Goal: Task Accomplishment & Management: Manage account settings

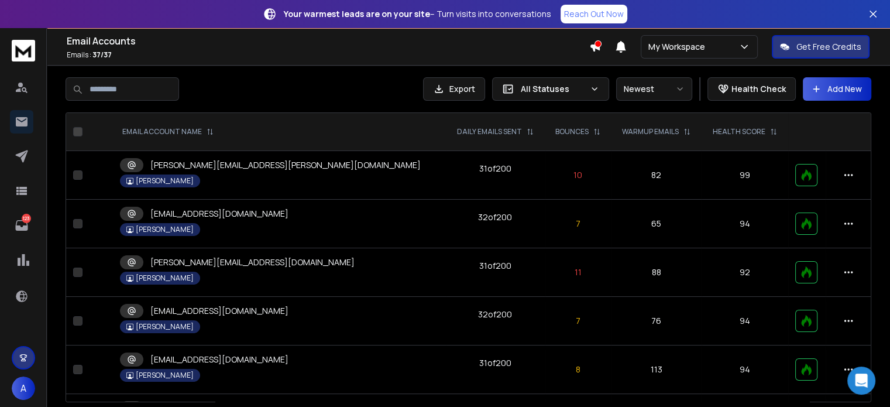
click at [189, 167] on p "[PERSON_NAME][EMAIL_ADDRESS][PERSON_NAME][DOMAIN_NAME]" at bounding box center [285, 165] width 270 height 12
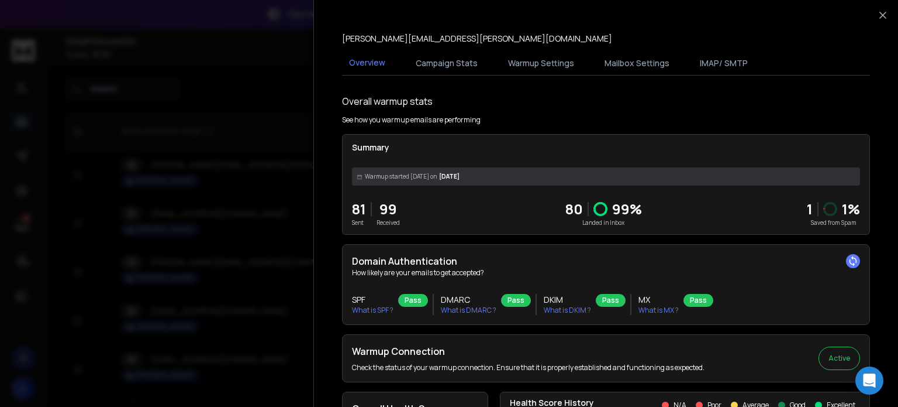
click at [671, 57] on button "Mailbox Settings" at bounding box center [637, 63] width 79 height 26
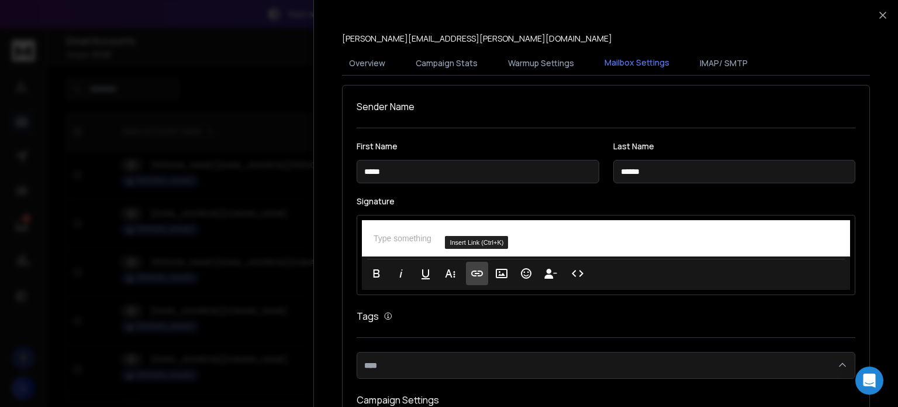
scroll to position [234, 0]
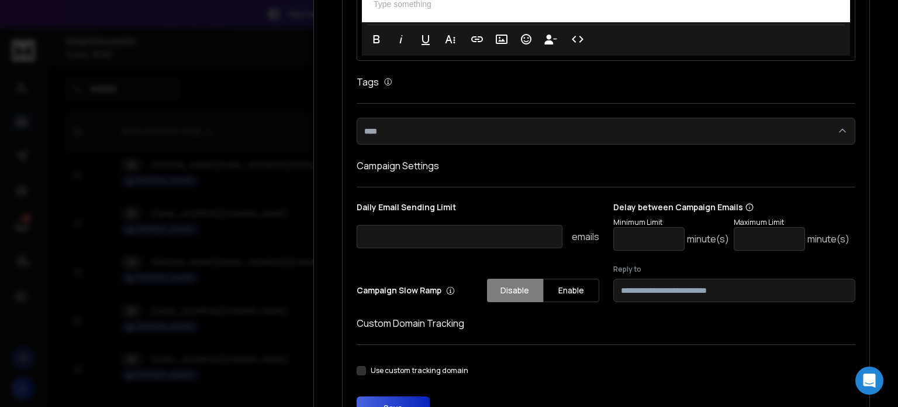
click at [419, 233] on input "***" at bounding box center [460, 236] width 206 height 23
type input "****"
drag, startPoint x: 659, startPoint y: 243, endPoint x: 604, endPoint y: 235, distance: 56.1
click at [604, 235] on div "Daily Email Sending Limit **** emails Delay between Campaign Emails Minimum Lim…" at bounding box center [606, 251] width 499 height 101
type input "*"
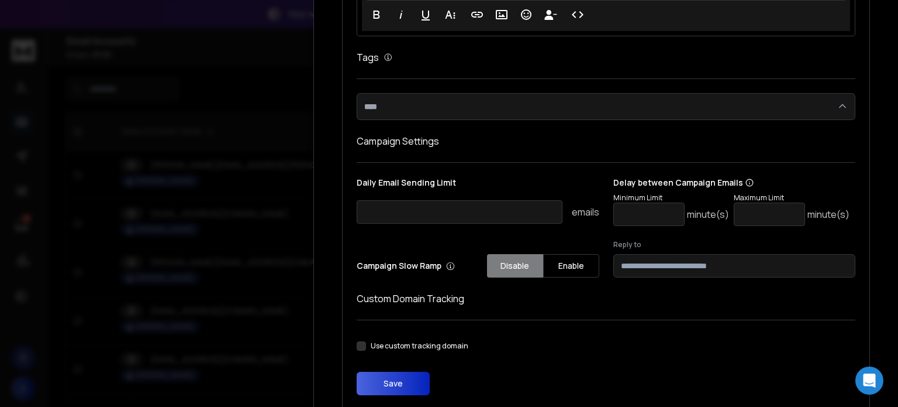
scroll to position [294, 0]
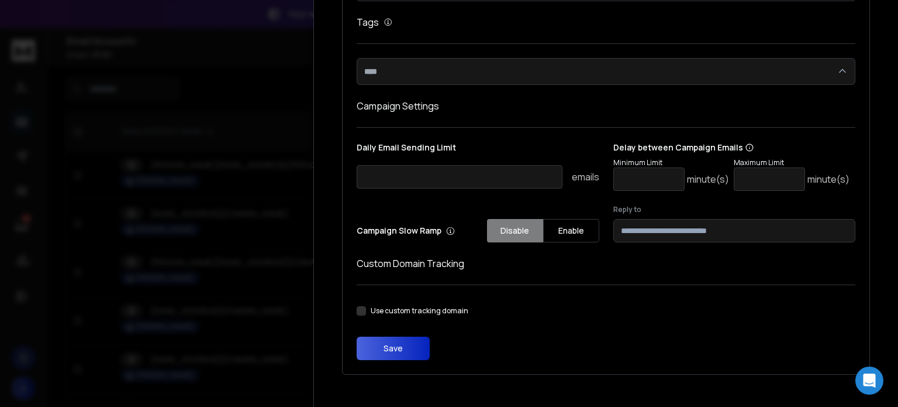
type input "*"
click at [405, 355] on button "Save" at bounding box center [393, 347] width 73 height 23
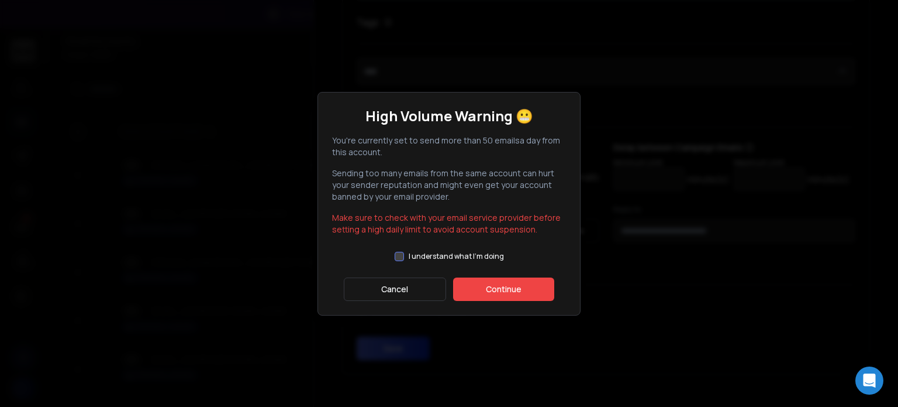
drag, startPoint x: 419, startPoint y: 261, endPoint x: 386, endPoint y: 255, distance: 34.0
click at [413, 260] on div "I understand what I'm doing" at bounding box center [449, 255] width 109 height 23
click at [402, 258] on button "I understand what I'm doing" at bounding box center [399, 256] width 9 height 9
click at [473, 280] on button "Continue" at bounding box center [503, 288] width 101 height 23
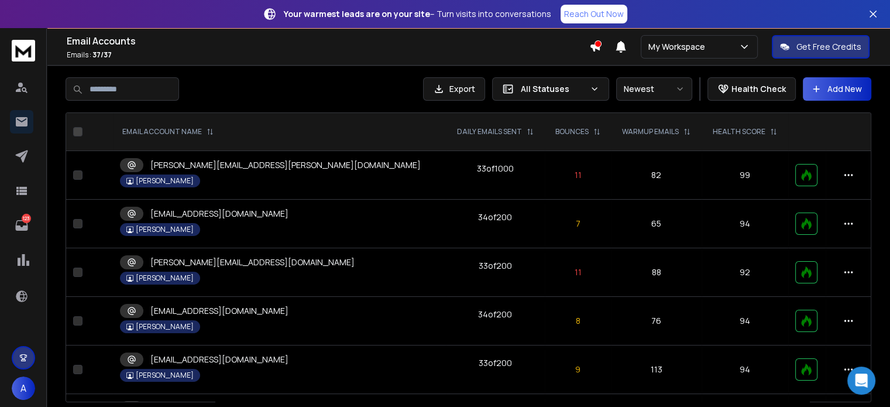
scroll to position [351, 0]
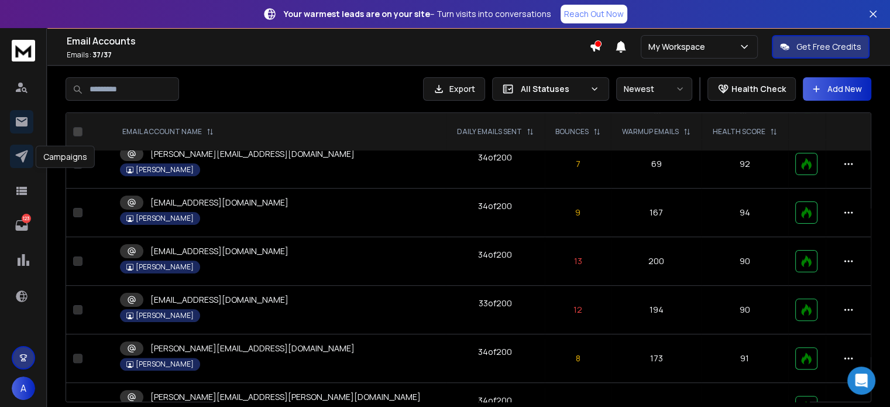
click at [15, 156] on icon at bounding box center [22, 156] width 14 height 14
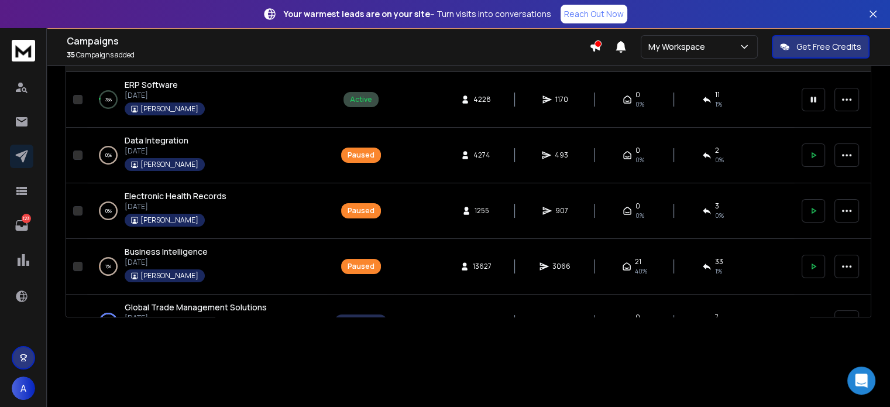
scroll to position [89, 0]
click at [808, 156] on icon at bounding box center [813, 154] width 11 height 11
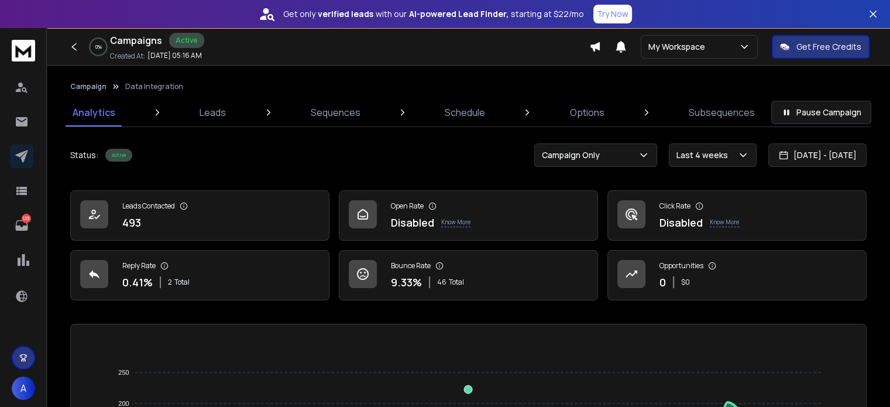
click at [318, 119] on link "Sequences" at bounding box center [336, 112] width 64 height 28
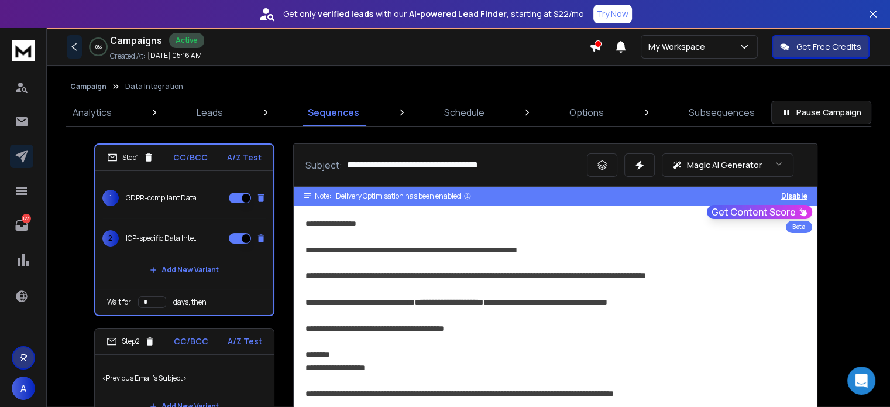
click at [68, 46] on button at bounding box center [74, 46] width 15 height 23
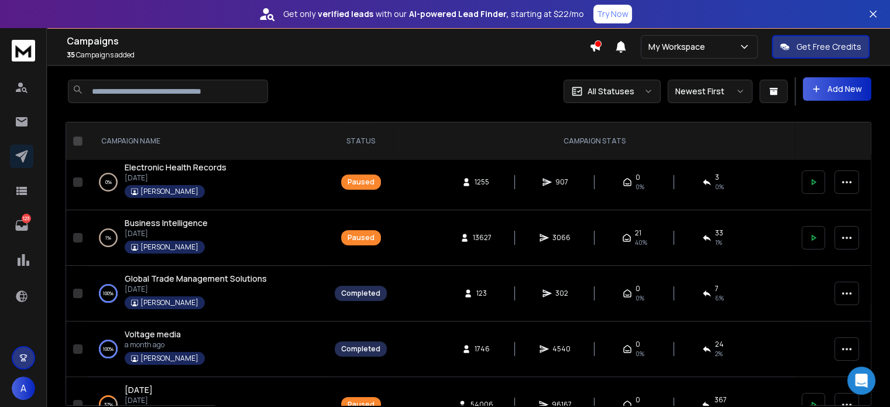
scroll to position [58, 0]
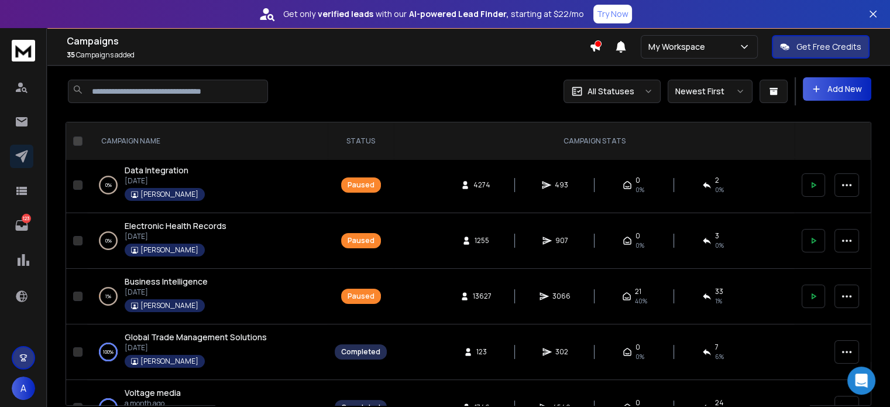
click at [808, 240] on icon at bounding box center [813, 240] width 11 height 11
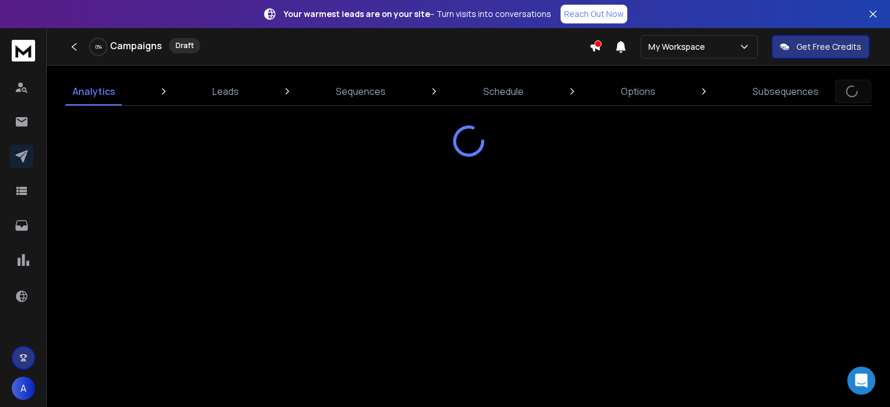
click at [73, 44] on icon at bounding box center [74, 47] width 11 height 11
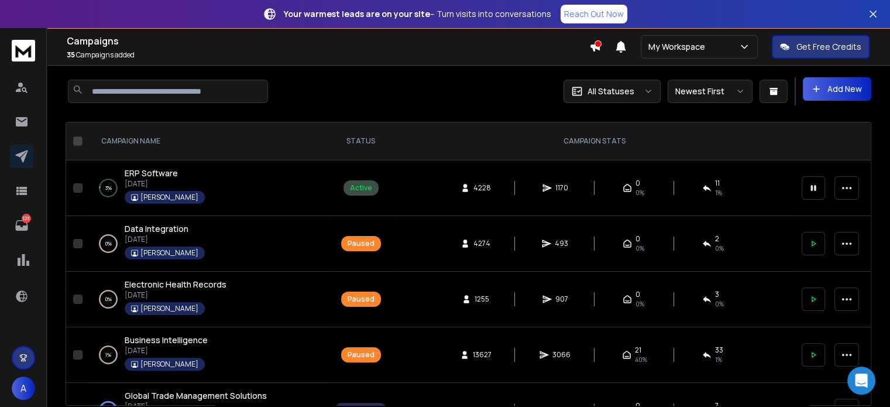
scroll to position [58, 0]
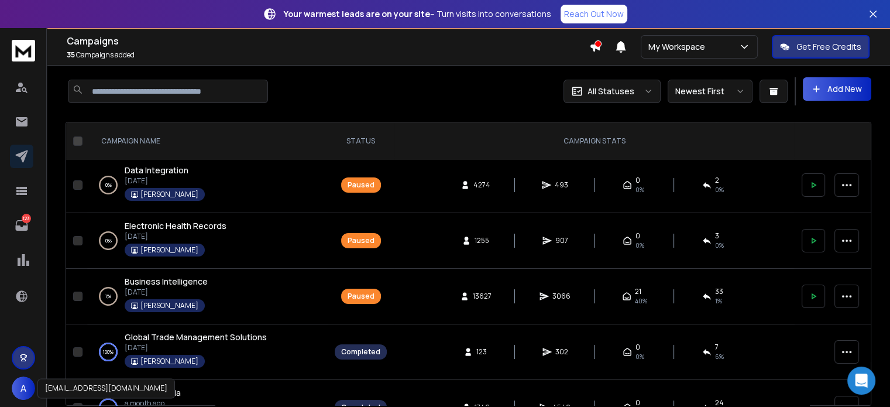
click at [18, 383] on span "A" at bounding box center [23, 387] width 23 height 23
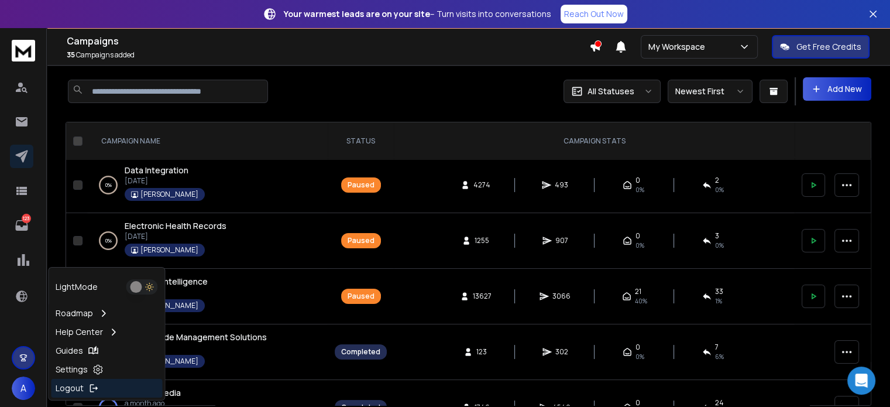
click at [52, 381] on div "Logout" at bounding box center [106, 387] width 111 height 19
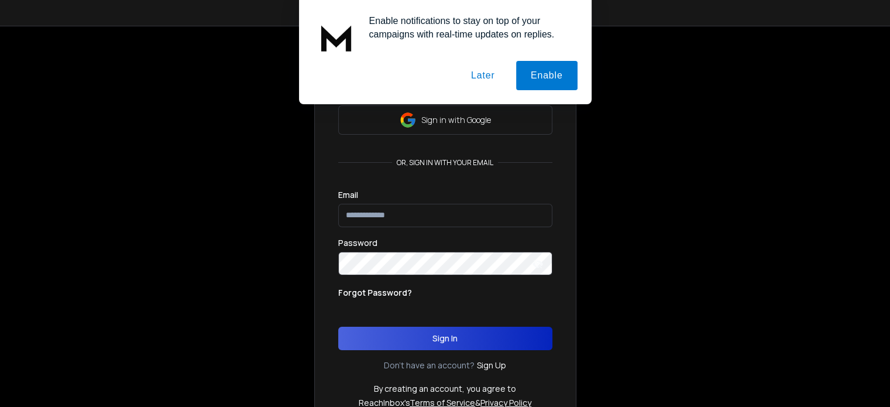
click at [395, 225] on input "email" at bounding box center [445, 215] width 214 height 23
type input "**********"
click at [430, 284] on form "**********" at bounding box center [445, 270] width 214 height 159
click at [436, 275] on form "**********" at bounding box center [445, 270] width 214 height 159
click at [338, 326] on button "Sign In" at bounding box center [445, 337] width 214 height 23
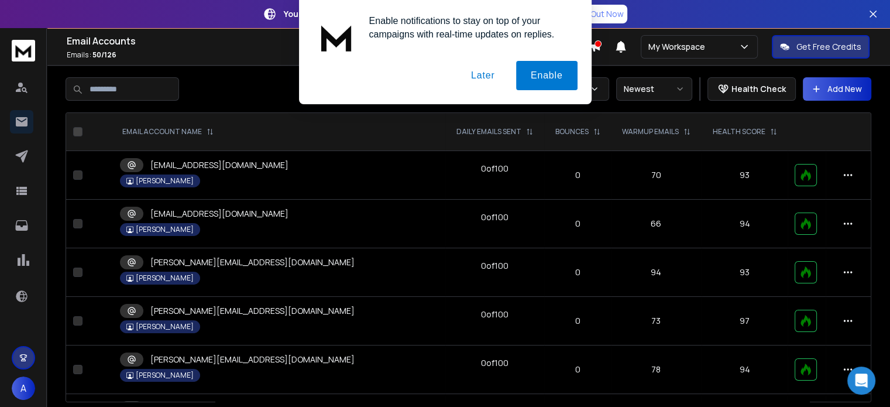
click at [485, 81] on button "Later" at bounding box center [482, 75] width 53 height 29
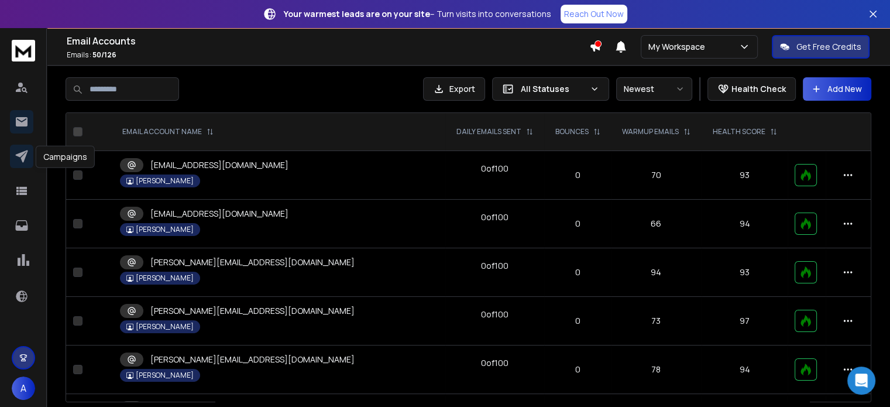
click at [22, 152] on icon at bounding box center [21, 156] width 12 height 12
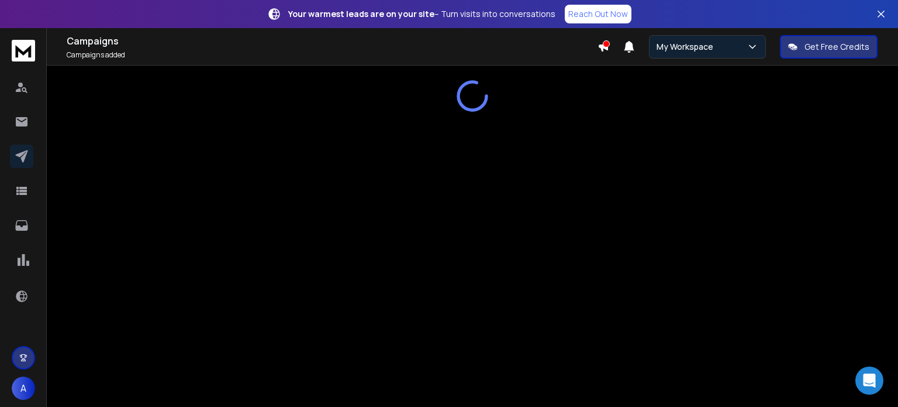
click at [721, 52] on div "My Workspace" at bounding box center [708, 47] width 102 height 12
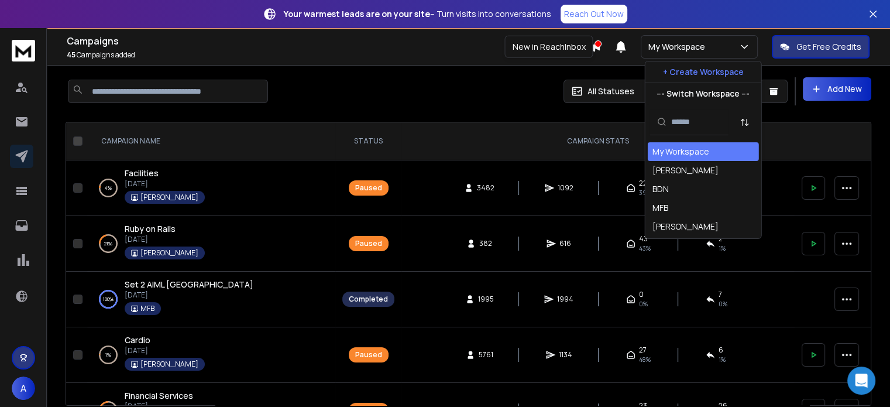
click at [509, 50] on div "New in ReachInbox" at bounding box center [548, 47] width 88 height 22
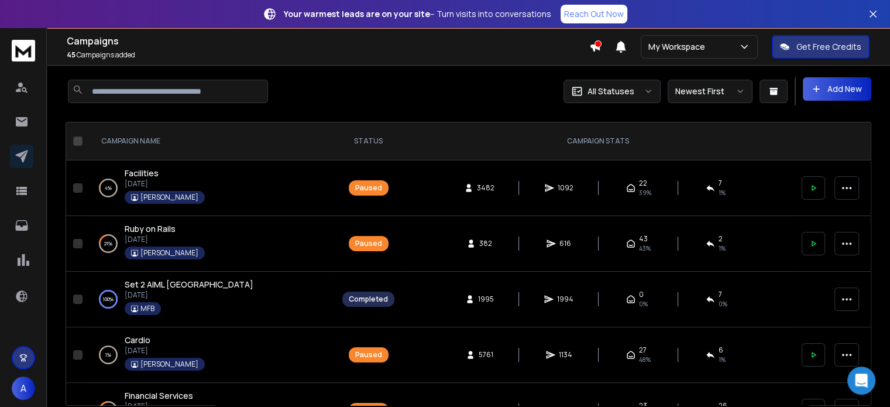
click at [810, 190] on button at bounding box center [812, 187] width 23 height 23
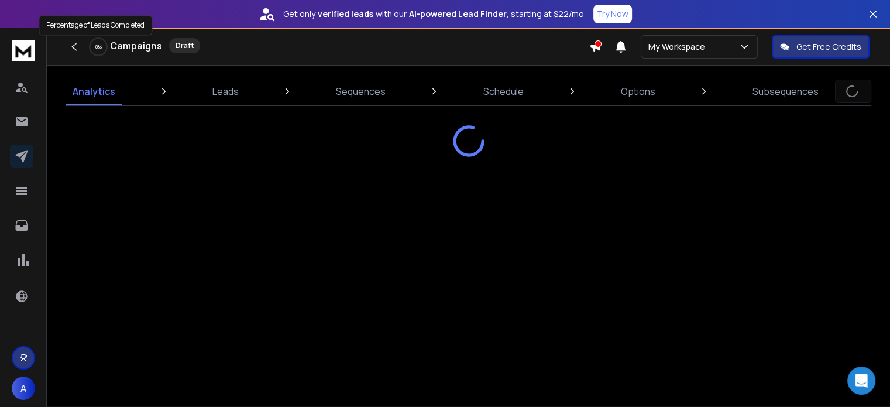
drag, startPoint x: 56, startPoint y: 40, endPoint x: 67, endPoint y: 43, distance: 11.5
click at [58, 40] on div "0 % Campaigns Draft My Workspace Get Free Credits" at bounding box center [445, 46] width 890 height 37
click at [81, 49] on button at bounding box center [74, 46] width 15 height 23
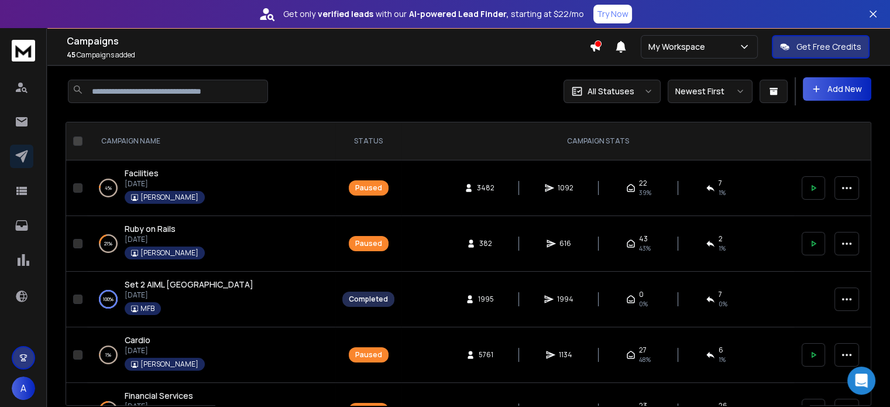
click at [809, 241] on button at bounding box center [812, 243] width 23 height 23
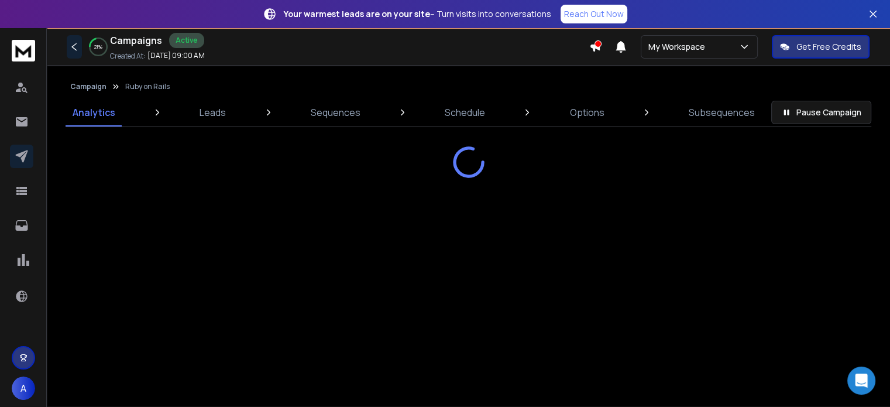
click at [78, 48] on icon at bounding box center [74, 47] width 11 height 11
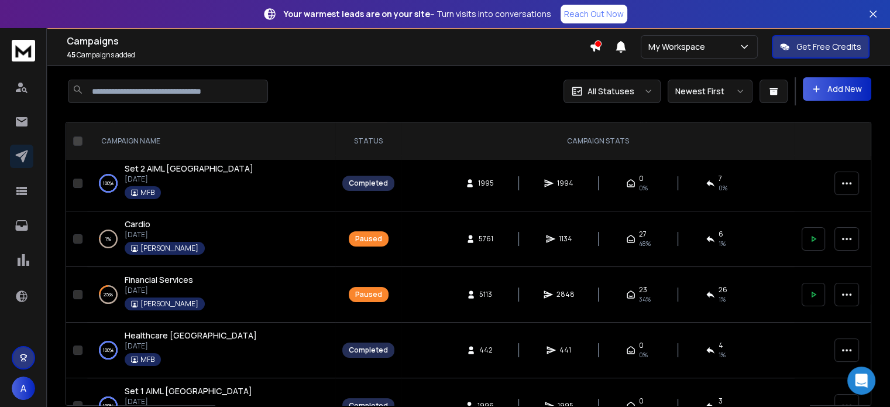
scroll to position [117, 0]
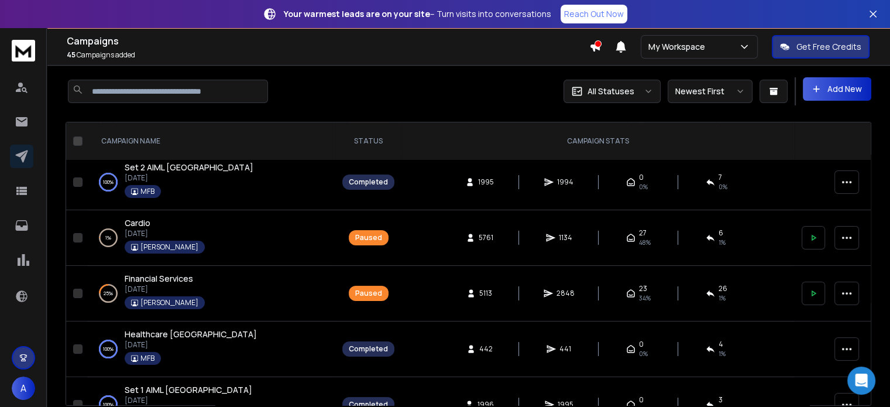
click at [812, 237] on button at bounding box center [812, 237] width 23 height 23
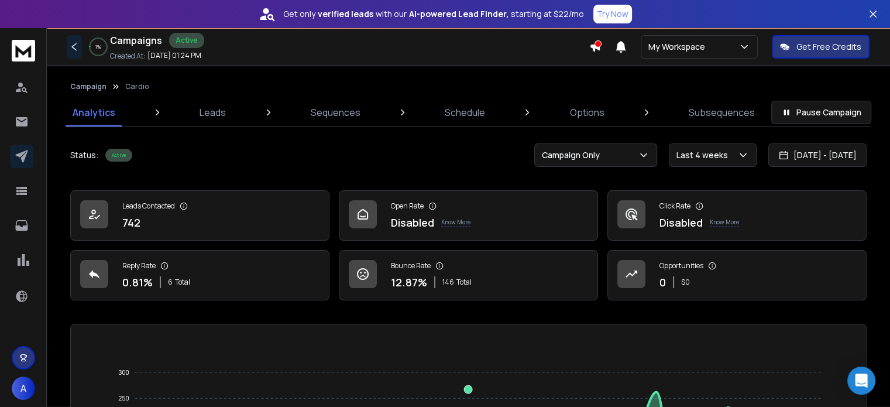
click at [75, 45] on icon at bounding box center [74, 47] width 11 height 11
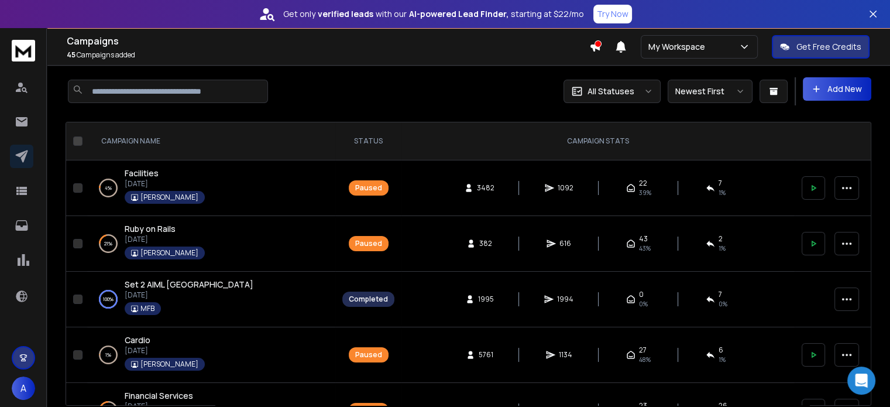
scroll to position [175, 0]
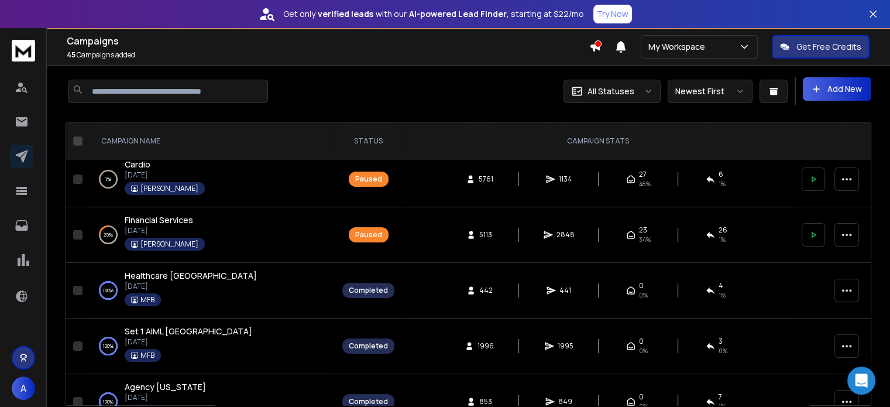
click at [808, 236] on icon at bounding box center [813, 234] width 11 height 11
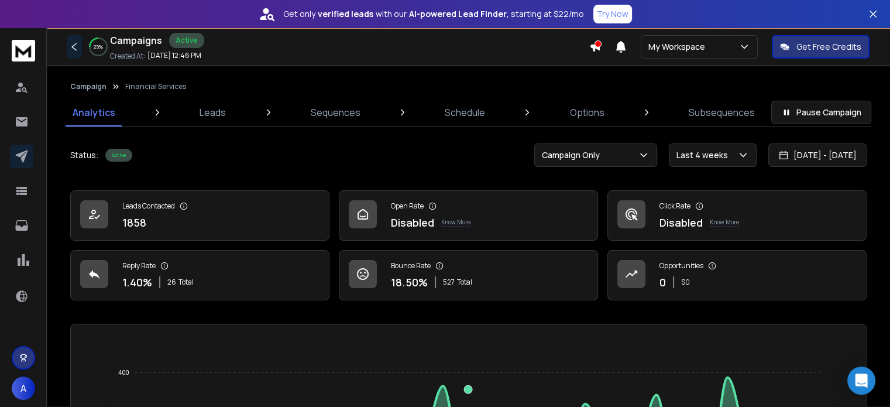
click at [68, 43] on button at bounding box center [74, 46] width 15 height 23
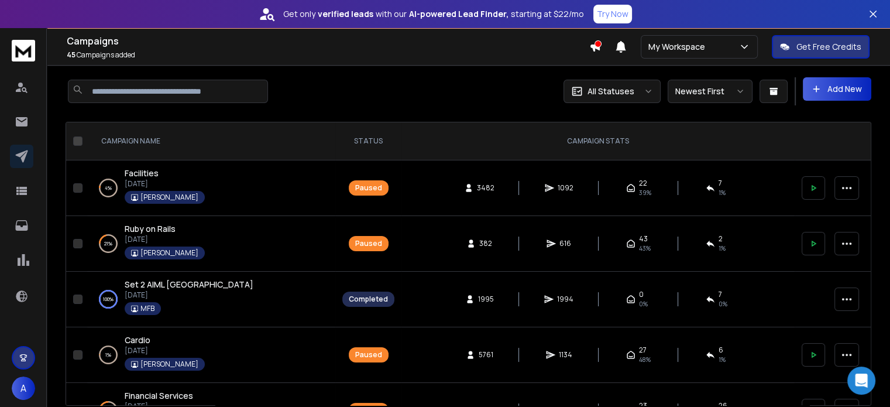
scroll to position [234, 0]
